Goal: Task Accomplishment & Management: Manage account settings

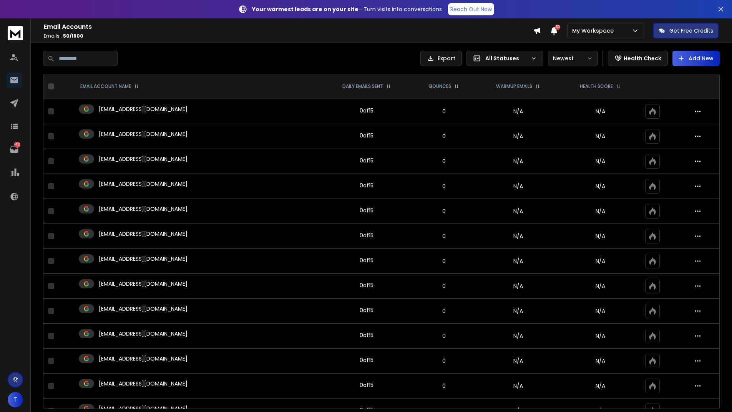
type input "**********"
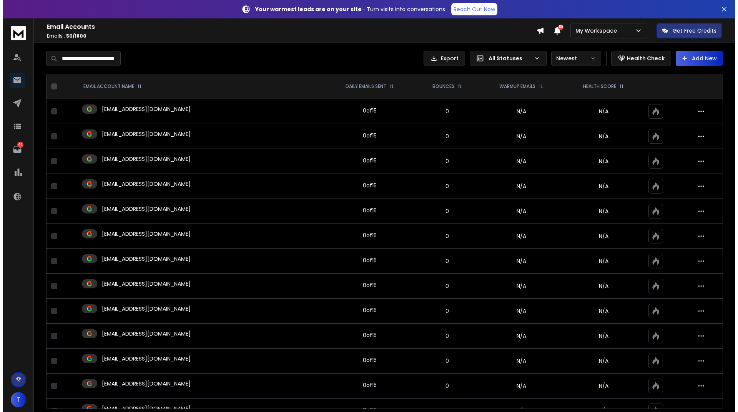
scroll to position [0, 5]
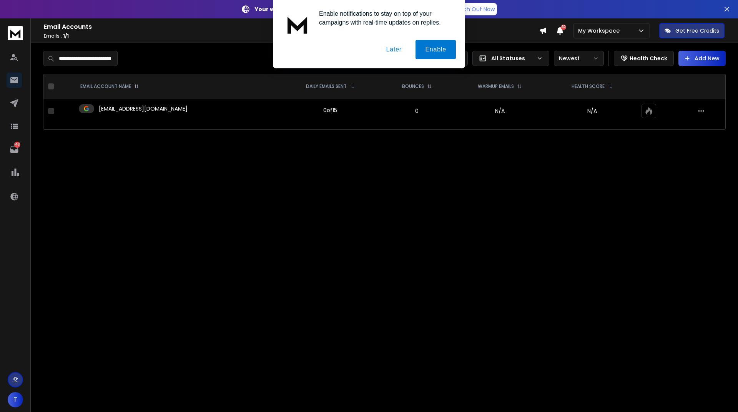
click at [401, 54] on button "Later" at bounding box center [393, 49] width 35 height 19
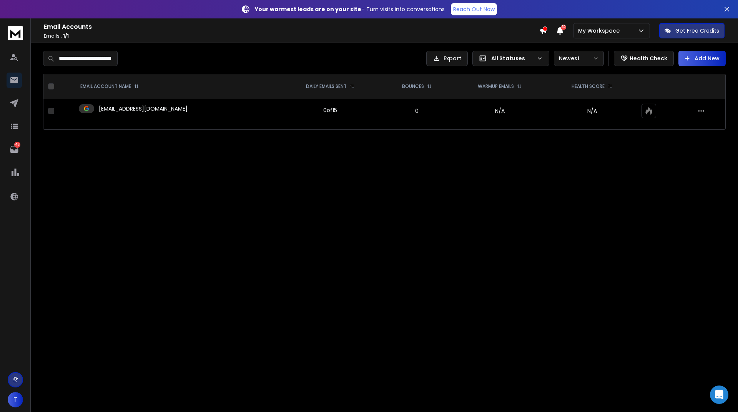
click at [112, 60] on input "**********" at bounding box center [80, 58] width 75 height 15
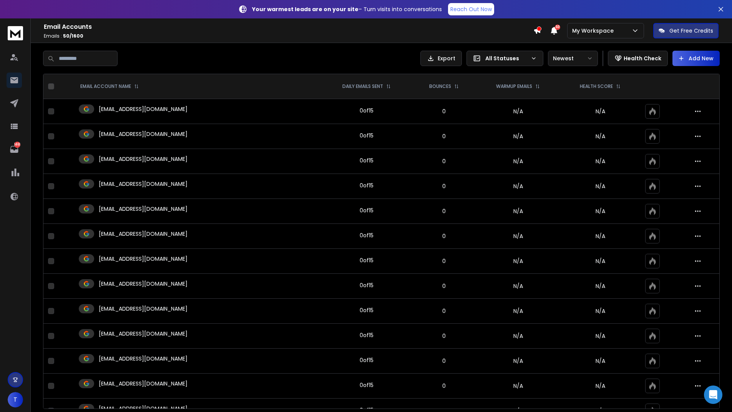
click at [704, 55] on button "Add New" at bounding box center [695, 58] width 47 height 15
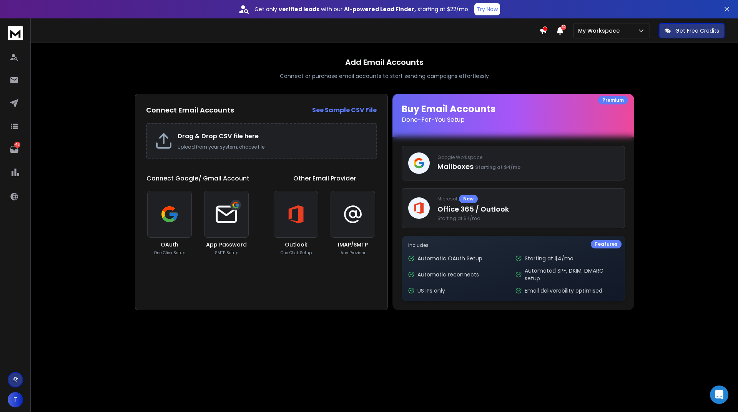
click at [171, 221] on icon at bounding box center [169, 219] width 13 height 7
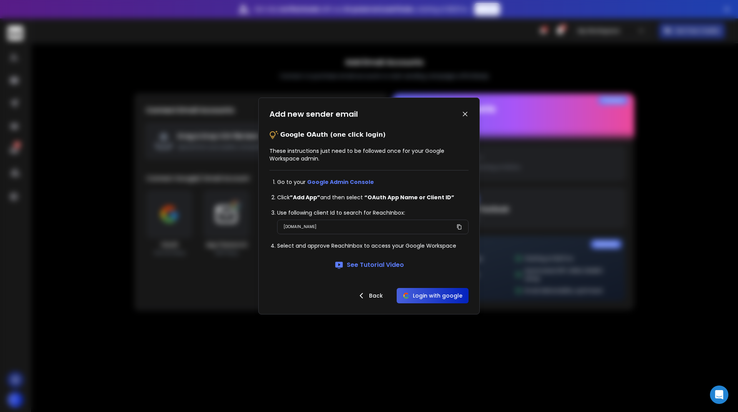
click at [440, 299] on button "Login with google" at bounding box center [433, 295] width 72 height 15
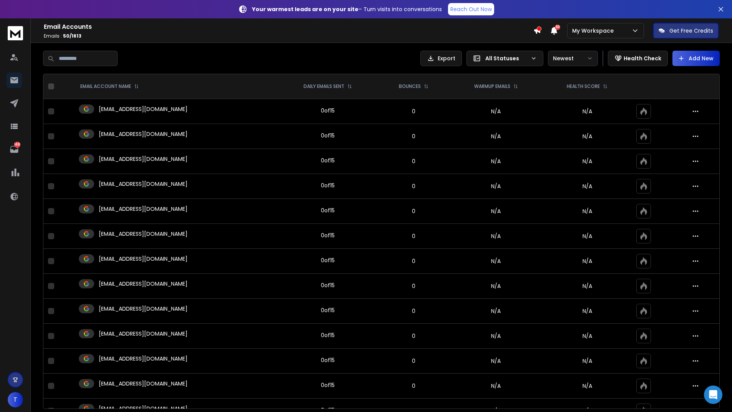
click at [706, 58] on button "Add New" at bounding box center [695, 58] width 47 height 15
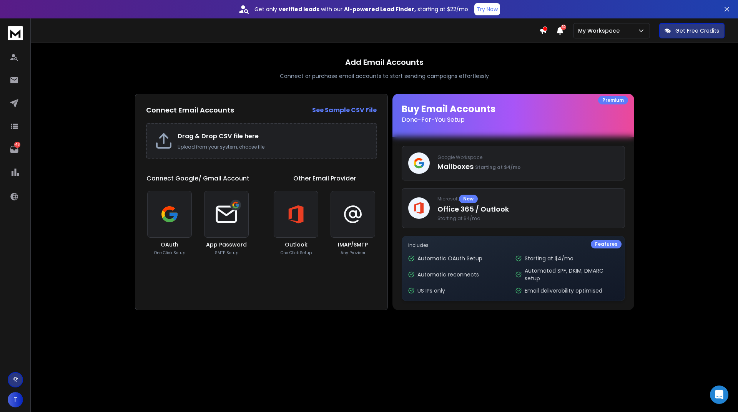
click at [179, 214] on icon at bounding box center [169, 214] width 19 height 23
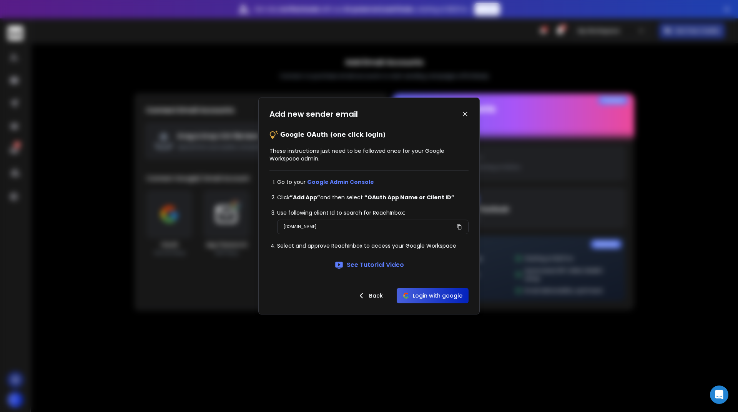
click at [423, 295] on button "Login with google" at bounding box center [433, 295] width 72 height 15
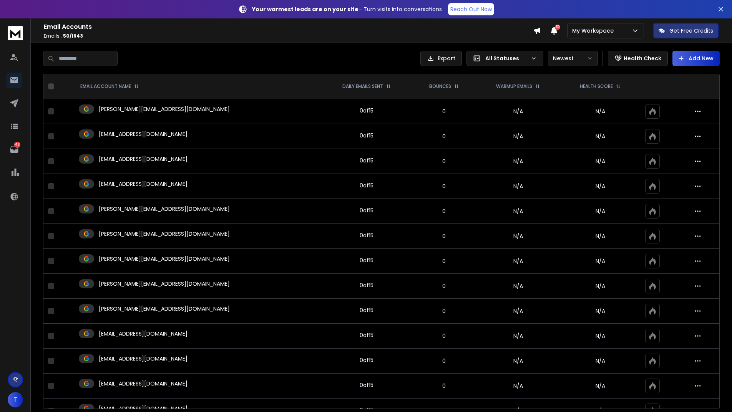
click at [685, 61] on button "Add New" at bounding box center [695, 58] width 47 height 15
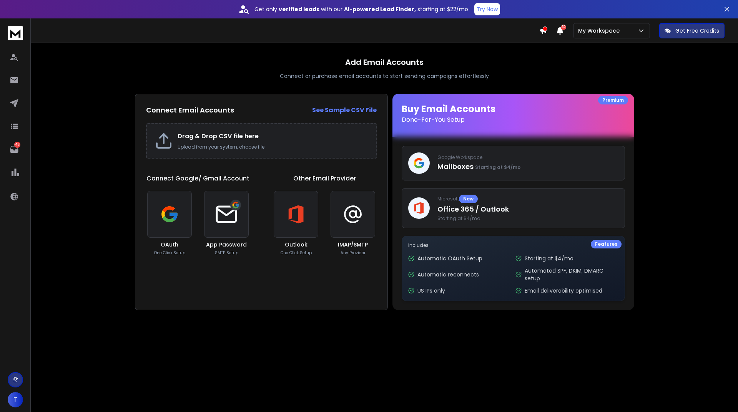
click at [176, 217] on icon at bounding box center [173, 217] width 8 height 8
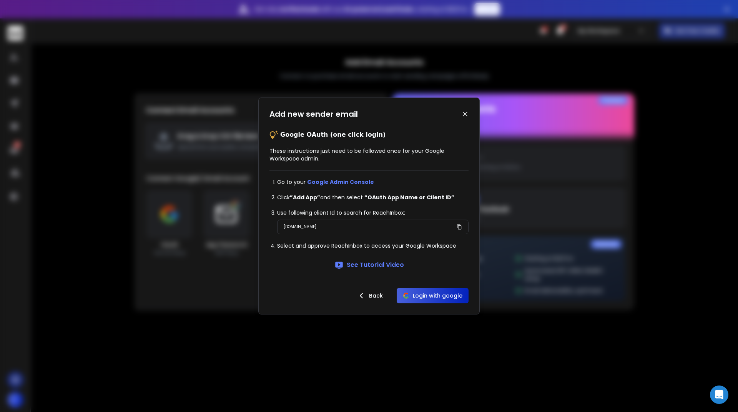
click at [438, 293] on button "Login with google" at bounding box center [433, 295] width 72 height 15
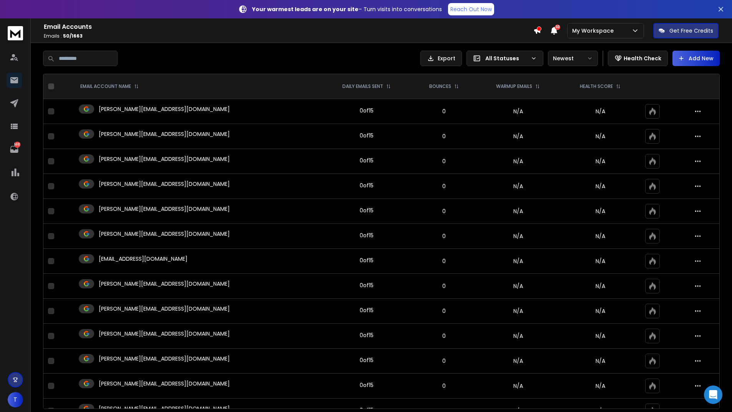
click at [684, 60] on icon at bounding box center [681, 58] width 5 height 5
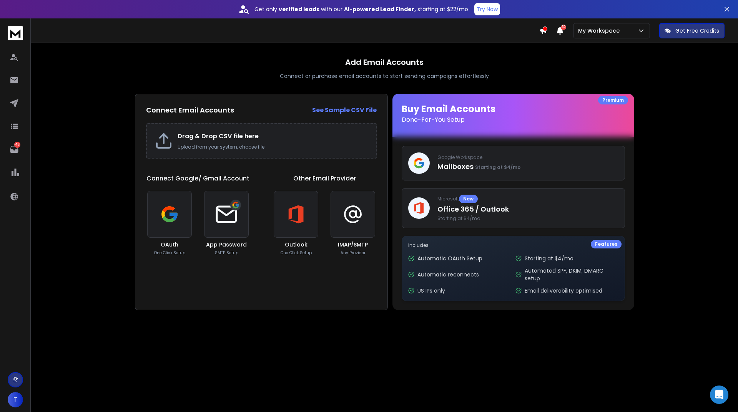
click at [169, 219] on icon at bounding box center [169, 219] width 13 height 7
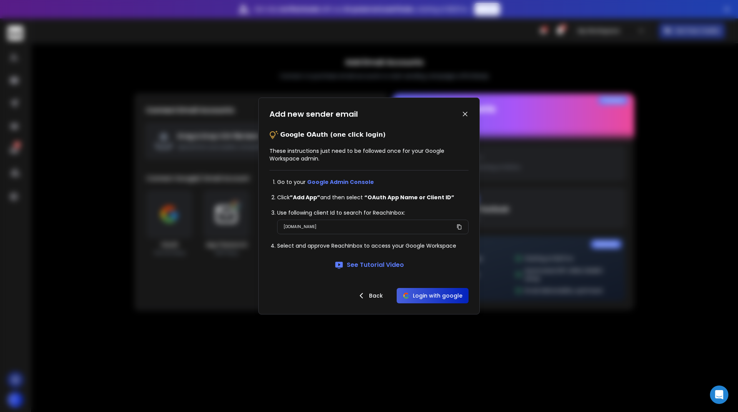
click at [415, 289] on button "Login with google" at bounding box center [433, 295] width 72 height 15
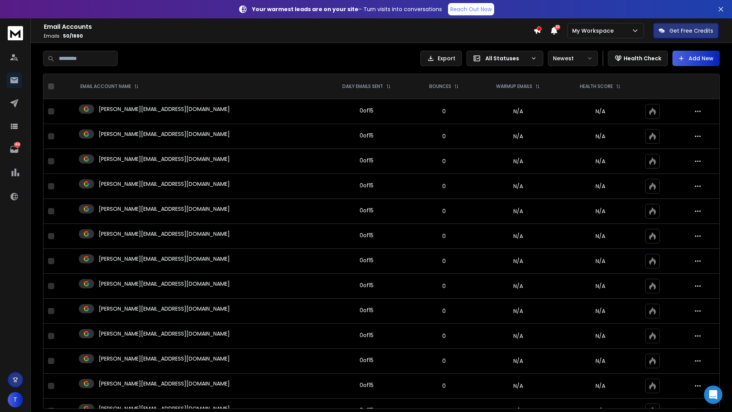
click at [684, 61] on icon at bounding box center [681, 58] width 5 height 5
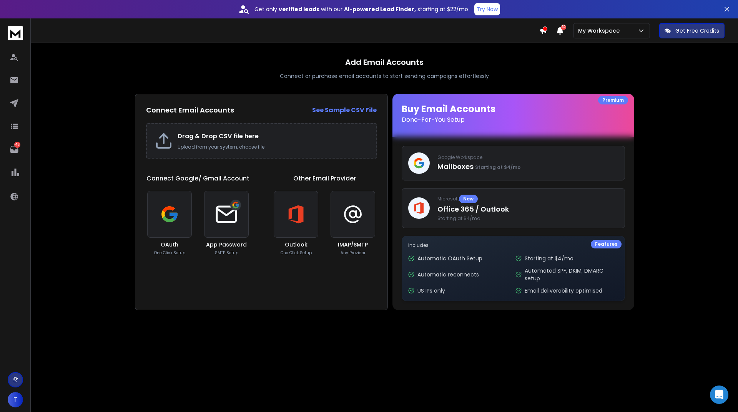
click at [167, 212] on icon at bounding box center [169, 214] width 19 height 23
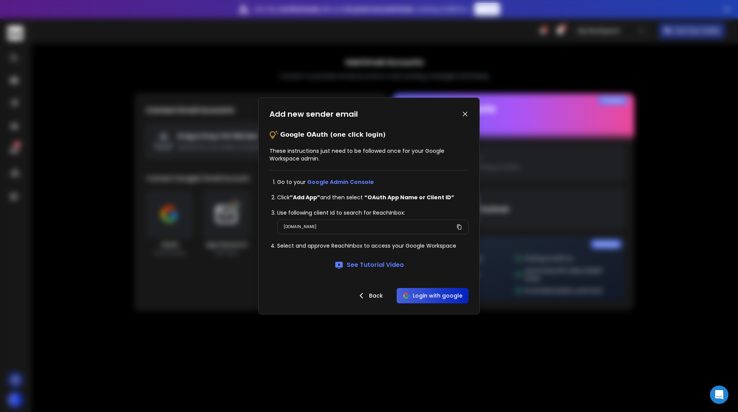
click at [427, 299] on button "Login with google" at bounding box center [433, 295] width 72 height 15
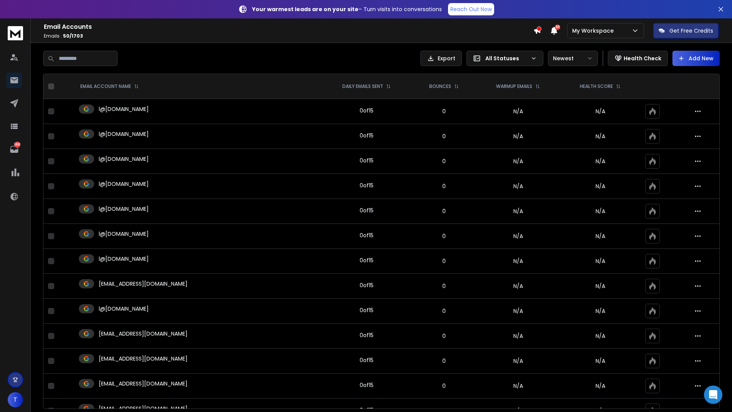
click at [682, 56] on icon at bounding box center [681, 58] width 5 height 5
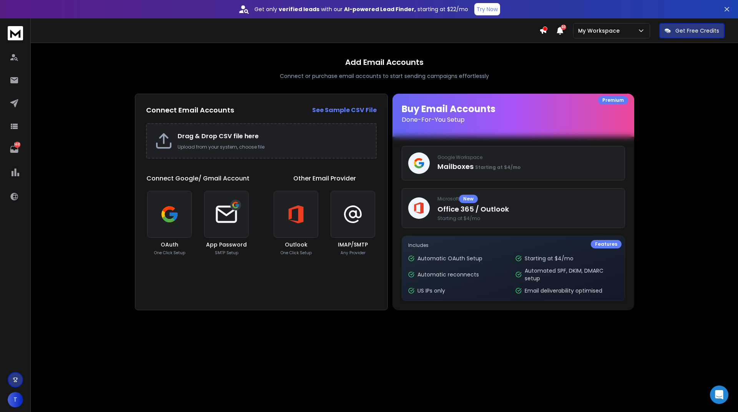
click at [166, 217] on icon at bounding box center [169, 219] width 13 height 7
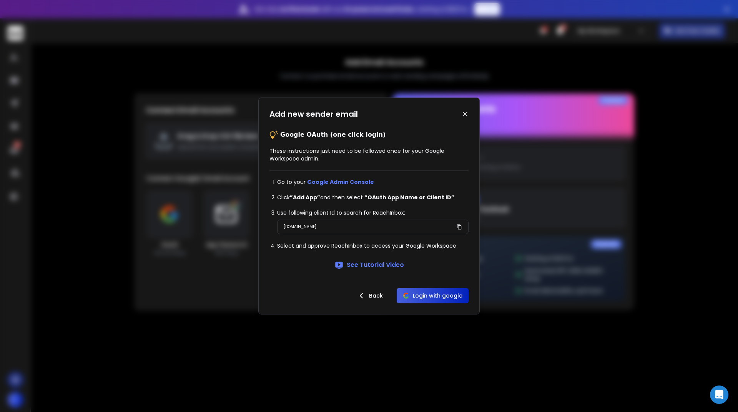
click at [424, 294] on button "Login with google" at bounding box center [433, 295] width 72 height 15
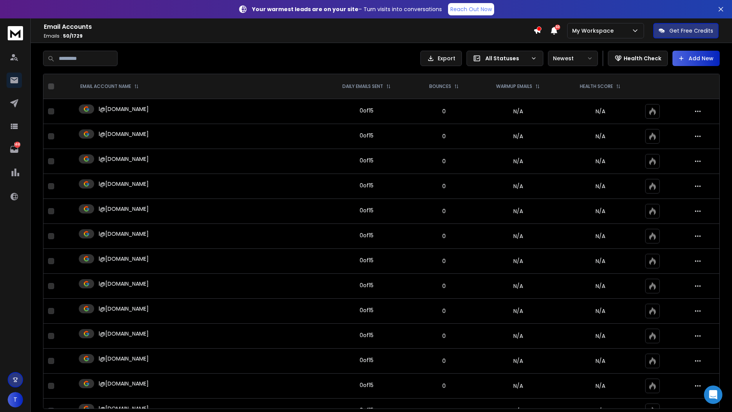
click at [696, 61] on button "Add New" at bounding box center [695, 58] width 47 height 15
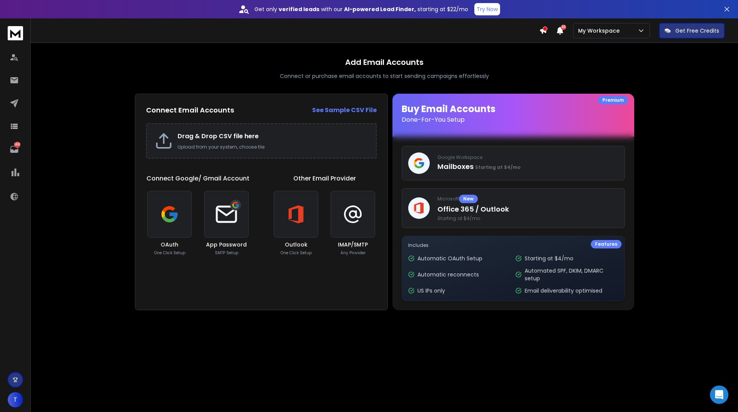
click at [175, 213] on icon at bounding box center [173, 217] width 8 height 8
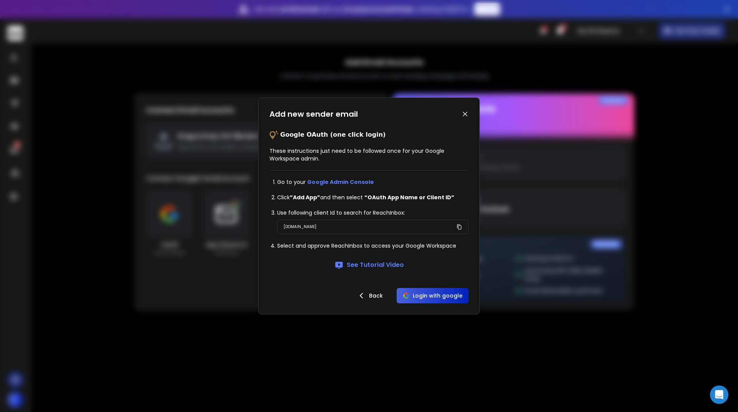
click at [423, 301] on button "Login with google" at bounding box center [433, 295] width 72 height 15
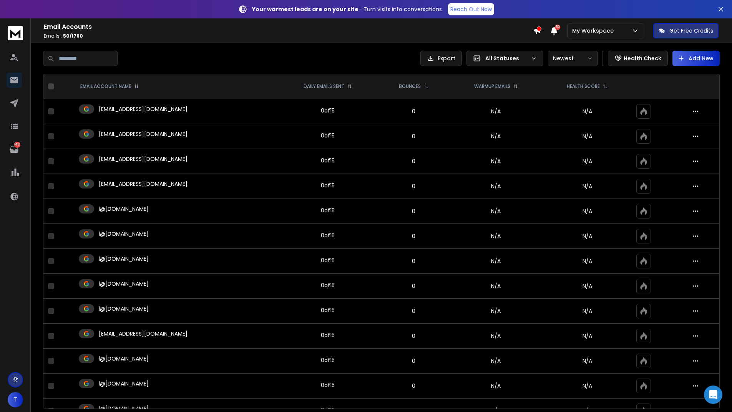
click at [697, 58] on button "Add New" at bounding box center [695, 58] width 47 height 15
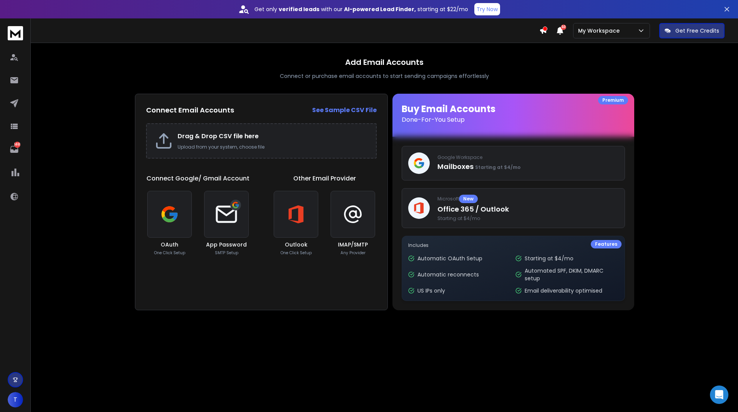
click at [170, 219] on icon at bounding box center [169, 219] width 13 height 7
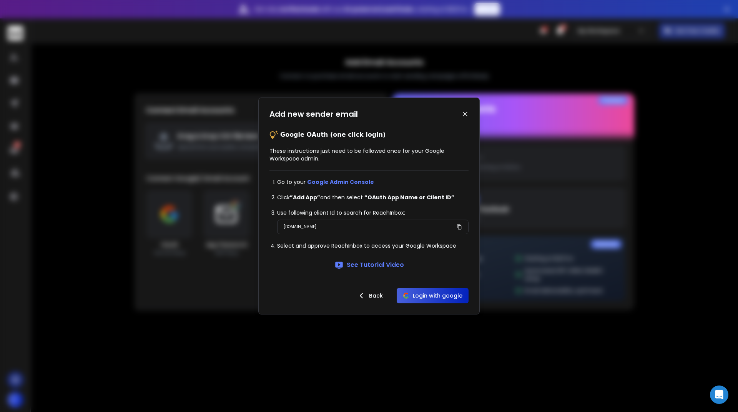
click at [433, 293] on button "Login with google" at bounding box center [433, 295] width 72 height 15
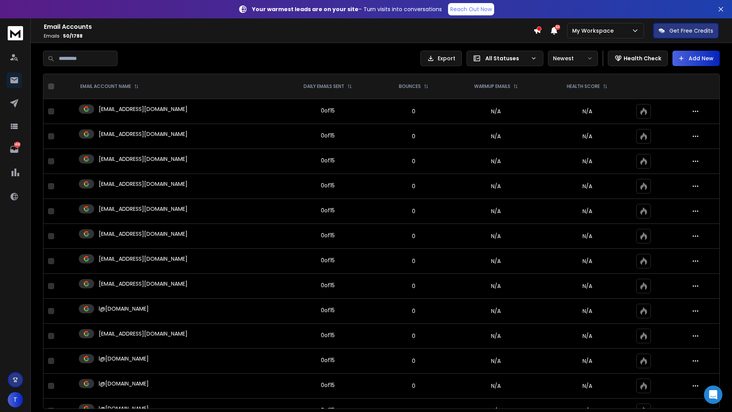
click at [704, 61] on button "Add New" at bounding box center [695, 58] width 47 height 15
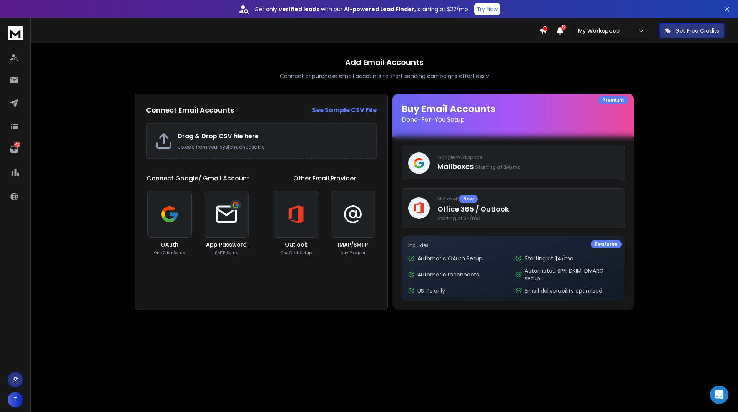
click at [182, 213] on div at bounding box center [169, 214] width 45 height 47
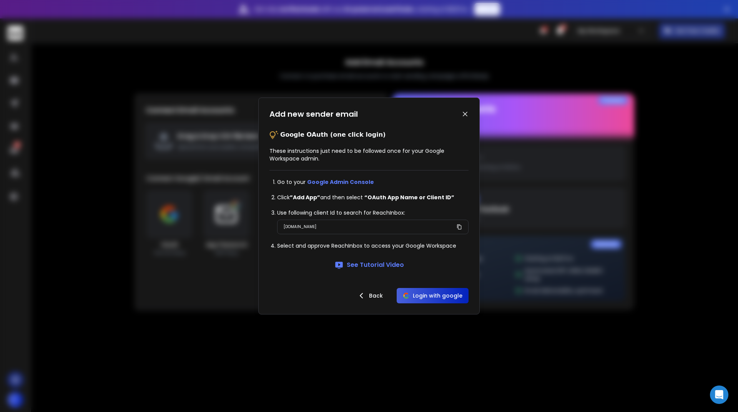
click at [422, 296] on button "Login with google" at bounding box center [433, 295] width 72 height 15
